Goal: Task Accomplishment & Management: Use online tool/utility

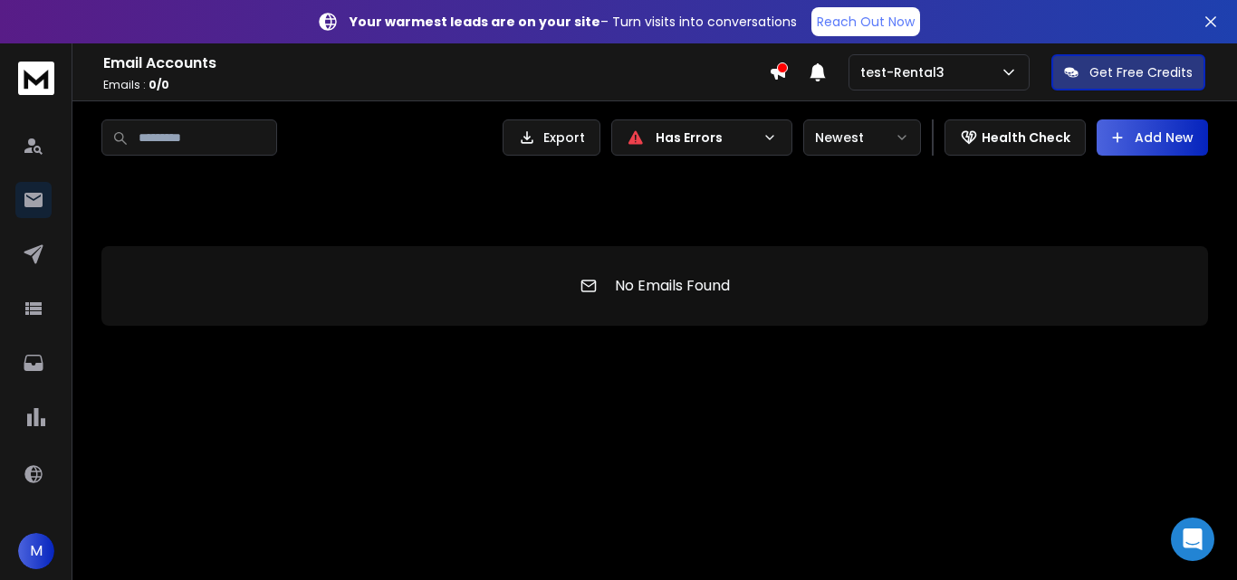
click at [687, 287] on p "No Emails Found" at bounding box center [672, 286] width 115 height 22
click at [648, 287] on p "No Emails Found" at bounding box center [672, 286] width 115 height 22
click at [617, 282] on p "No Emails Found" at bounding box center [672, 286] width 115 height 22
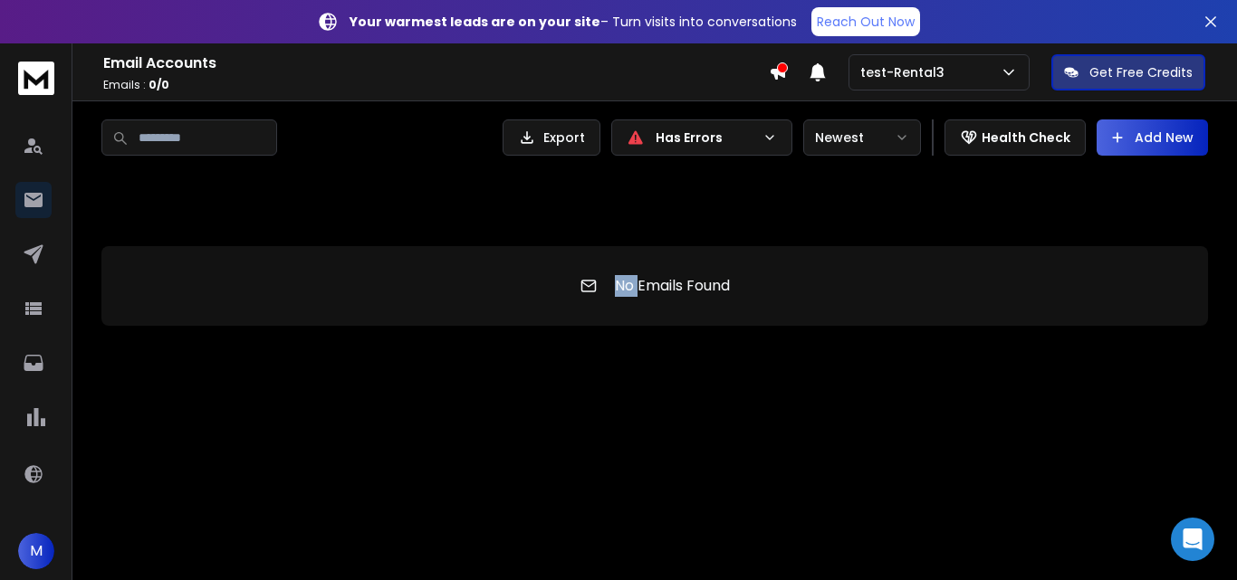
click at [617, 282] on p "No Emails Found" at bounding box center [672, 286] width 115 height 22
click at [670, 284] on p "No Emails Found" at bounding box center [672, 286] width 115 height 22
click at [943, 81] on button "test-Rental3" at bounding box center [938, 72] width 181 height 36
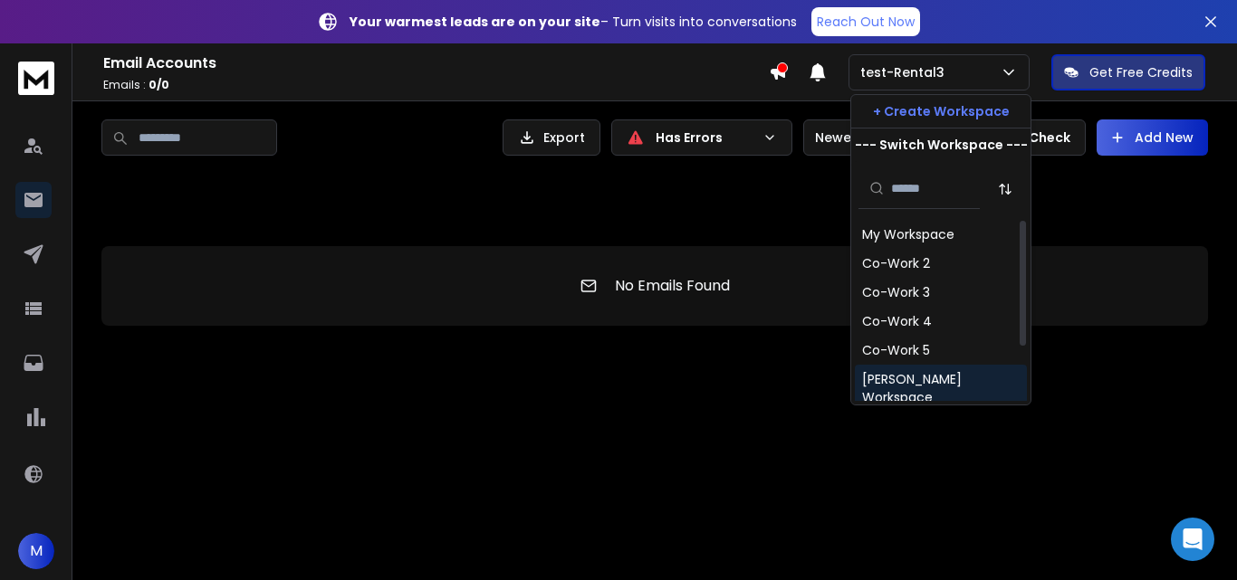
click at [939, 387] on div "Pierce's Workspace" at bounding box center [941, 388] width 158 height 36
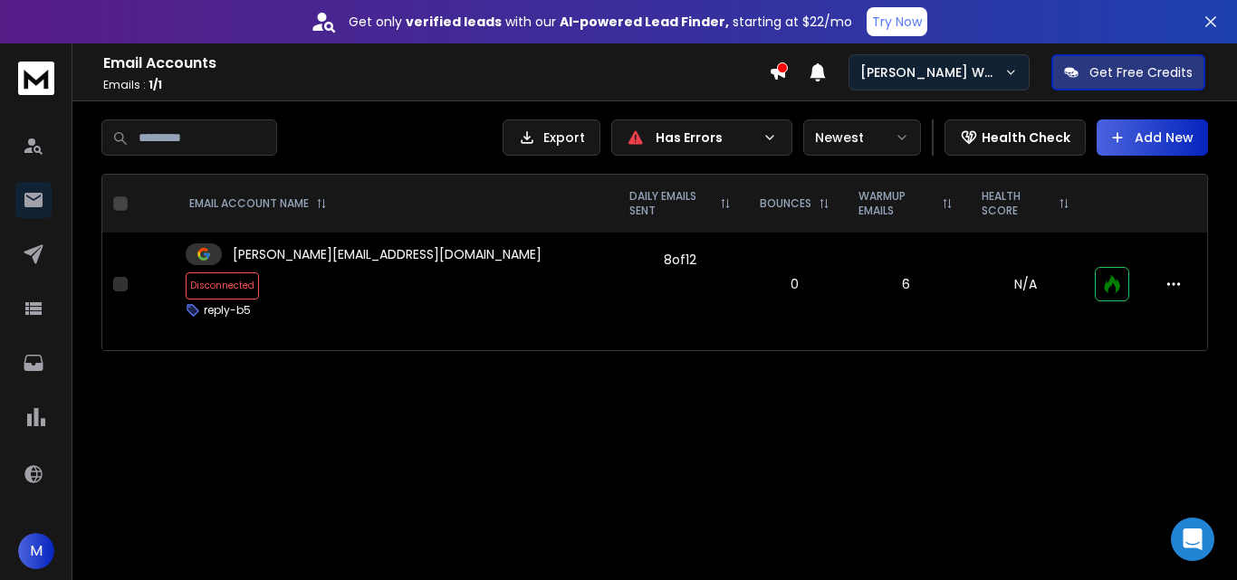
click at [904, 75] on p "[PERSON_NAME] Workspace" at bounding box center [932, 72] width 144 height 18
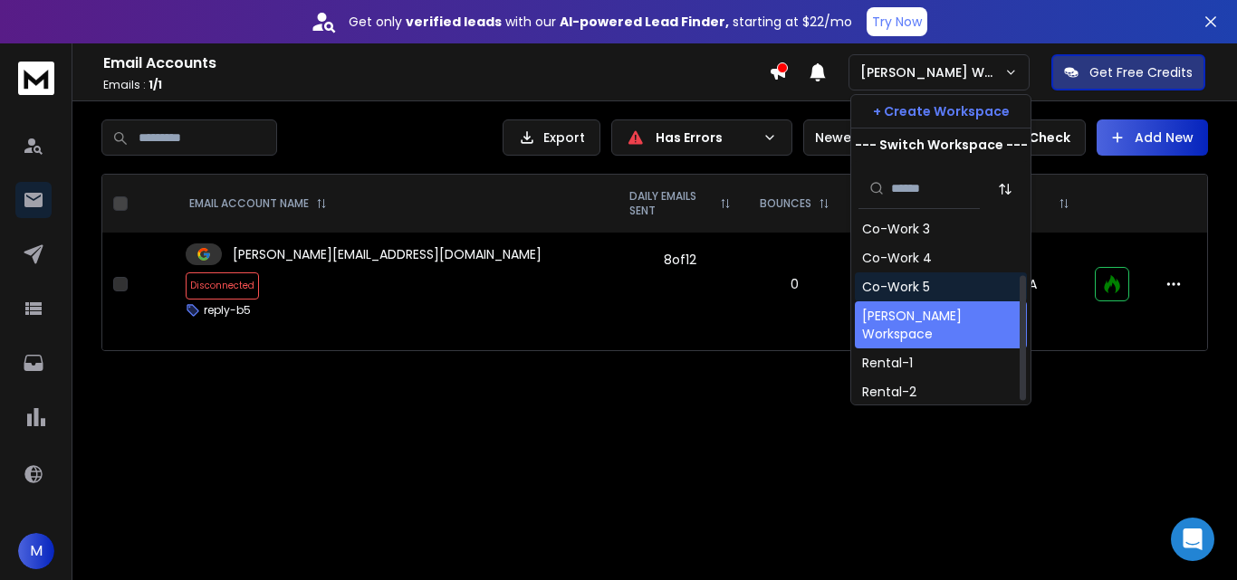
scroll to position [80, 0]
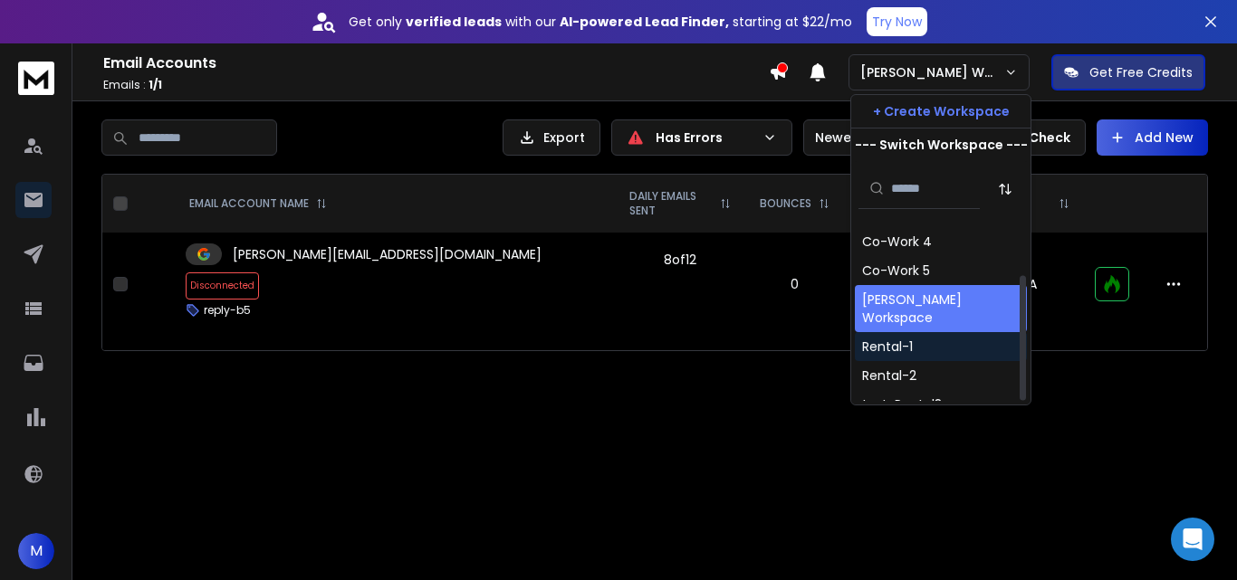
click at [907, 338] on div "Rental-1" at bounding box center [887, 347] width 51 height 18
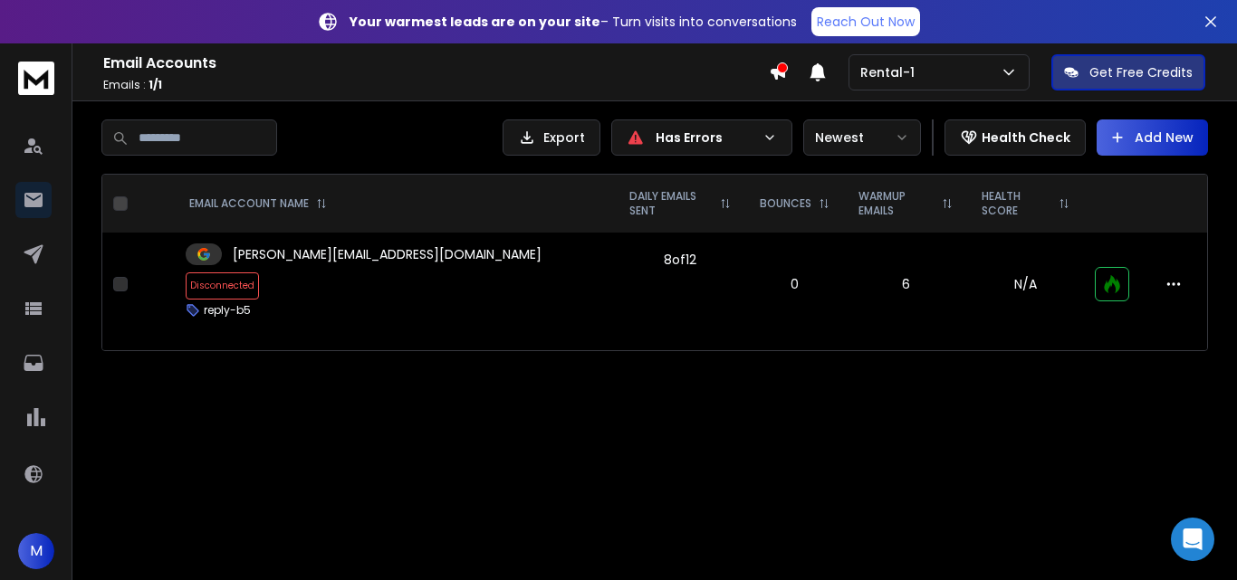
click at [684, 154] on div "Has Errors" at bounding box center [701, 138] width 181 height 36
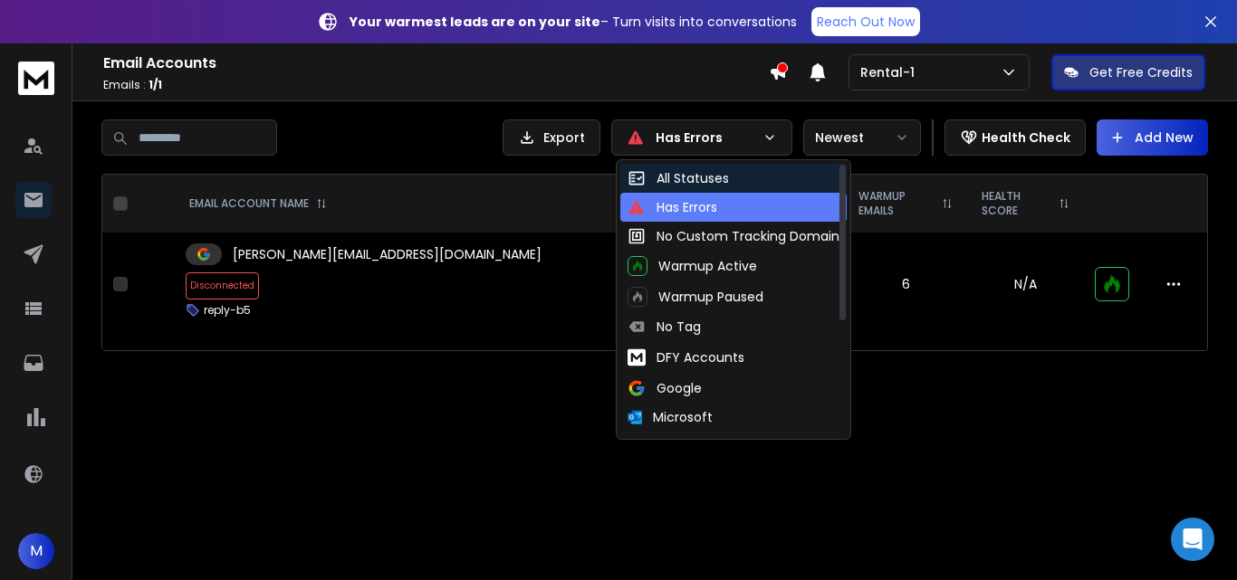
click at [699, 182] on div "All Statuses" at bounding box center [677, 178] width 101 height 18
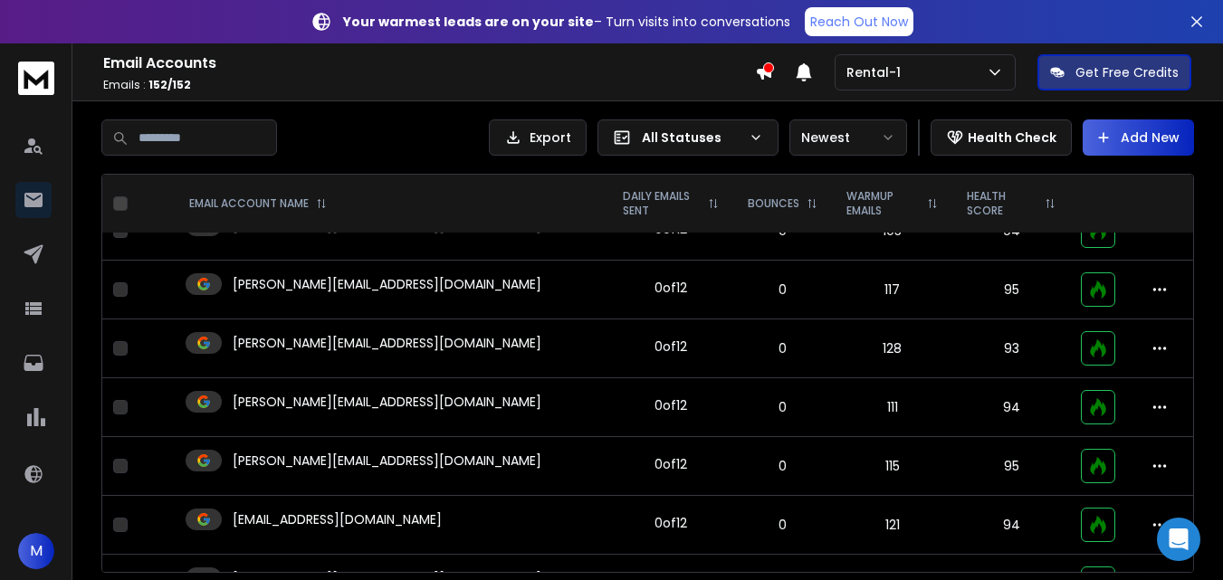
scroll to position [9885, 0]
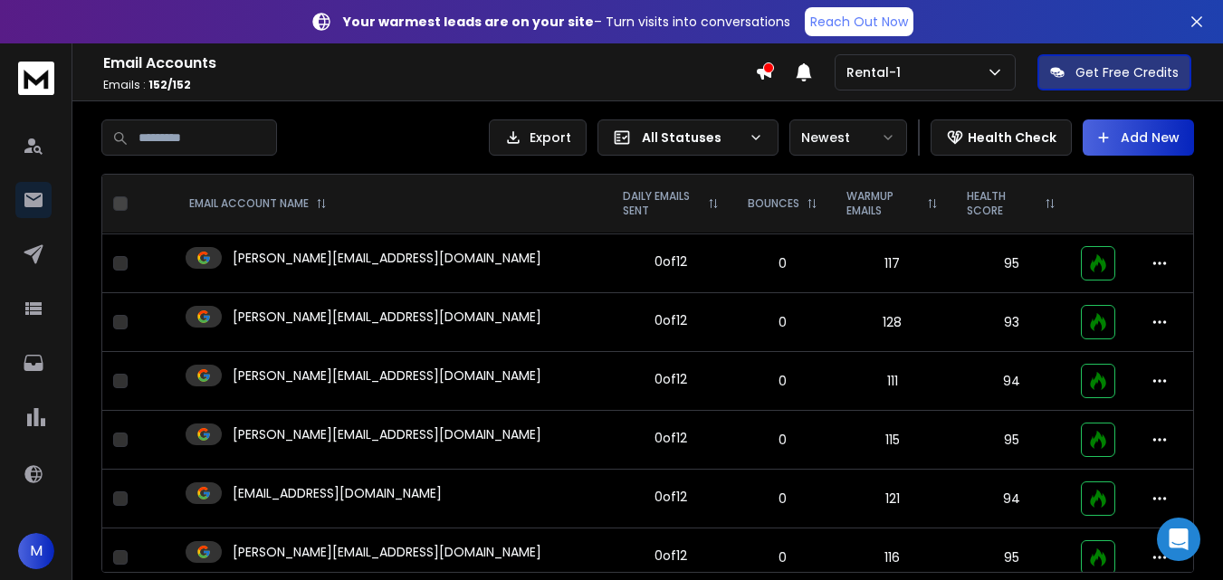
click at [699, 136] on p "All Statuses" at bounding box center [692, 138] width 100 height 18
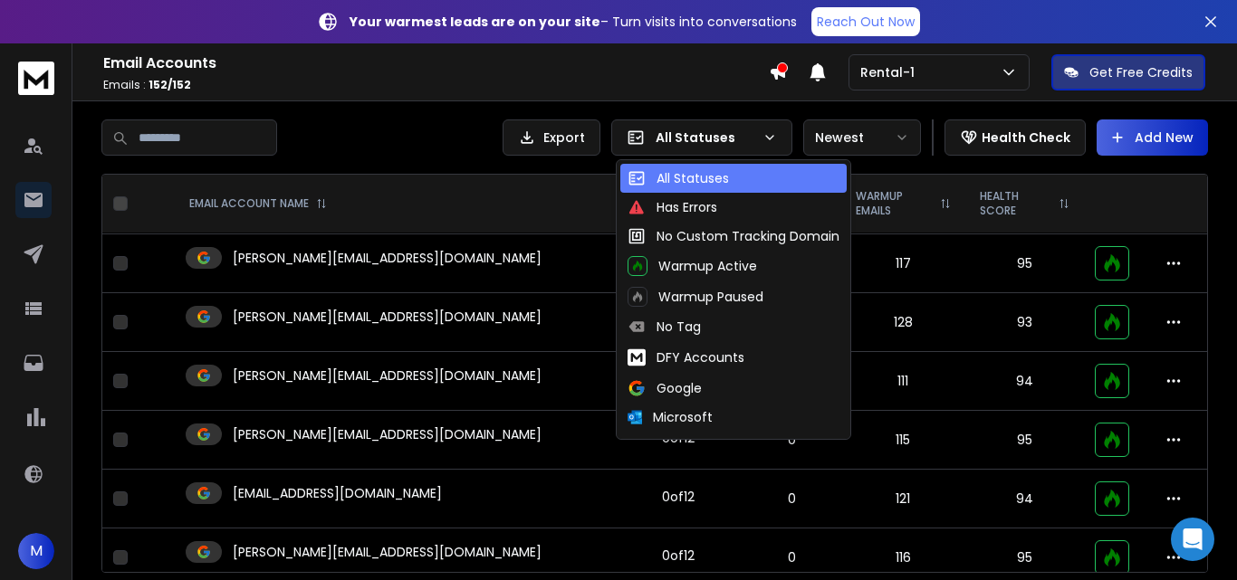
click at [699, 136] on p "All Statuses" at bounding box center [705, 138] width 100 height 18
